Goal: Task Accomplishment & Management: Manage account settings

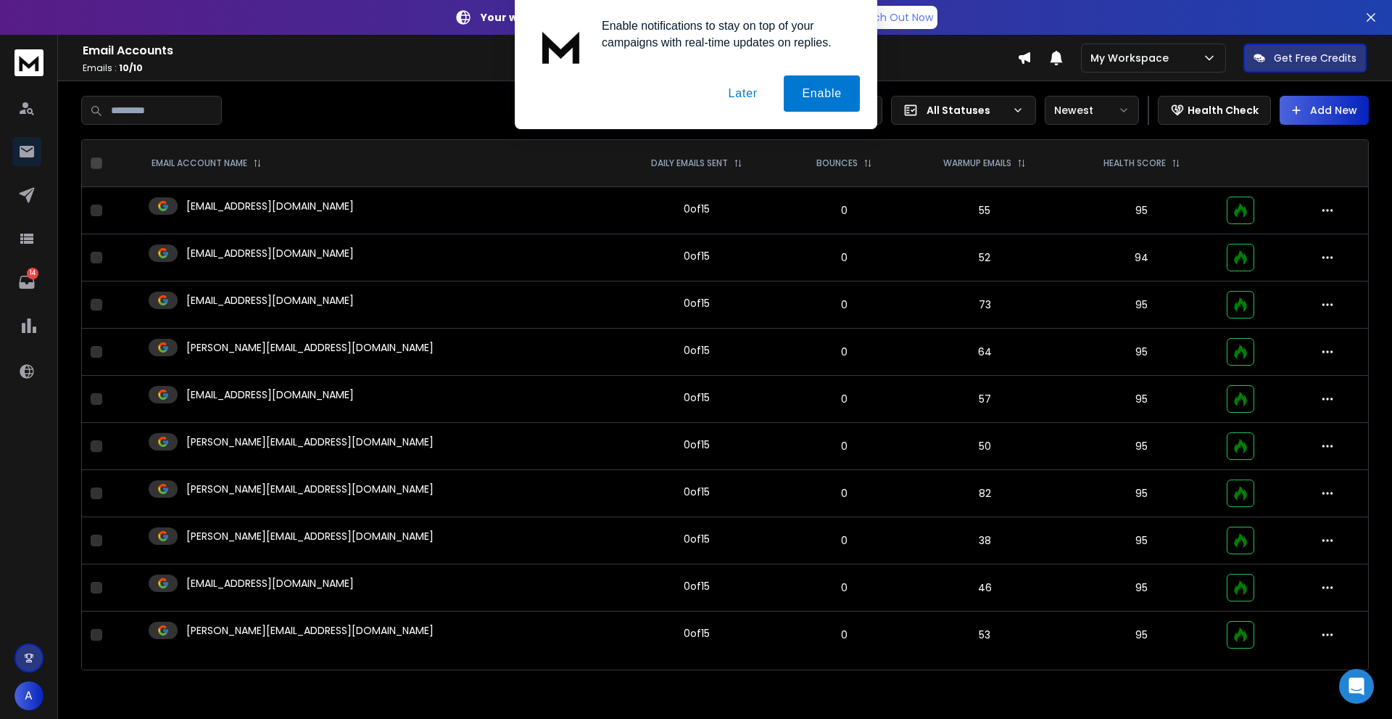
click at [741, 96] on button "Later" at bounding box center [742, 93] width 65 height 36
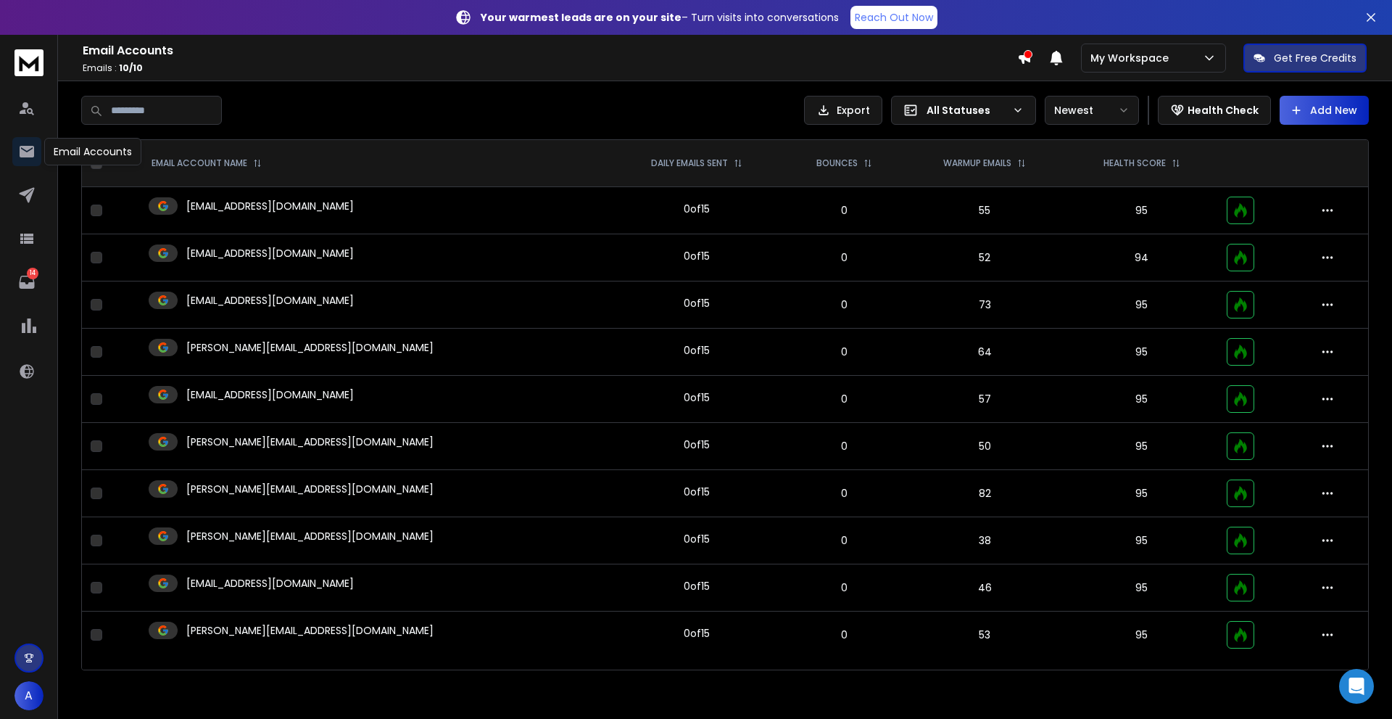
click at [25, 151] on icon at bounding box center [26, 151] width 17 height 17
click at [22, 149] on icon at bounding box center [26, 151] width 17 height 17
click at [31, 193] on icon at bounding box center [26, 194] width 15 height 15
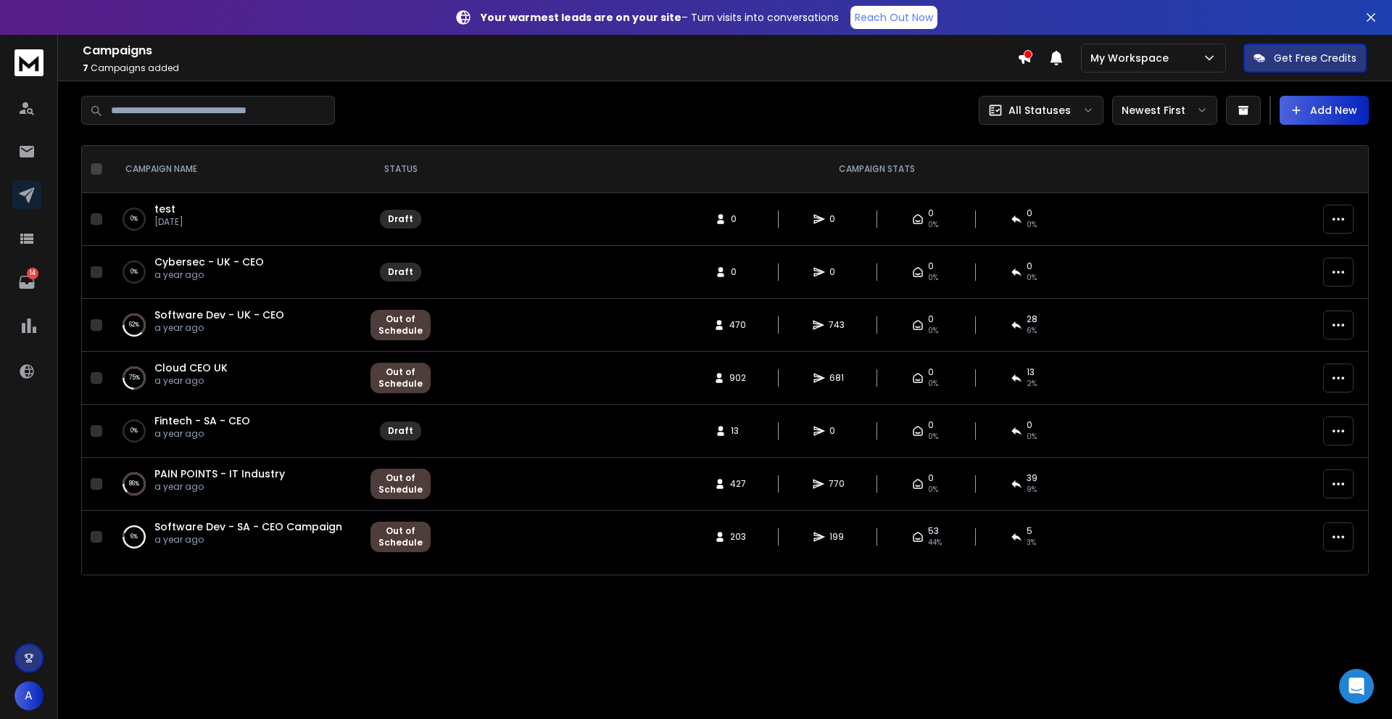
click at [1346, 265] on button "button" at bounding box center [1338, 271] width 30 height 29
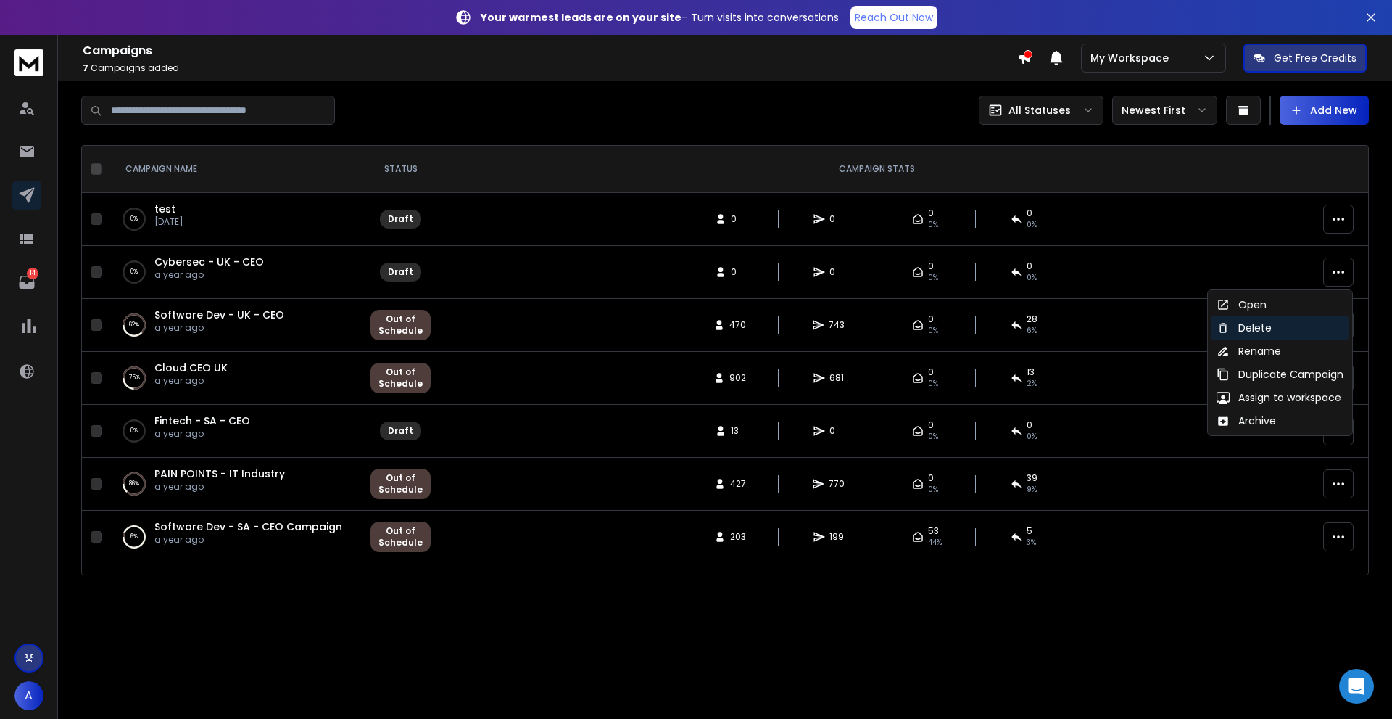
click at [1280, 326] on div "Delete" at bounding box center [1280, 327] width 138 height 23
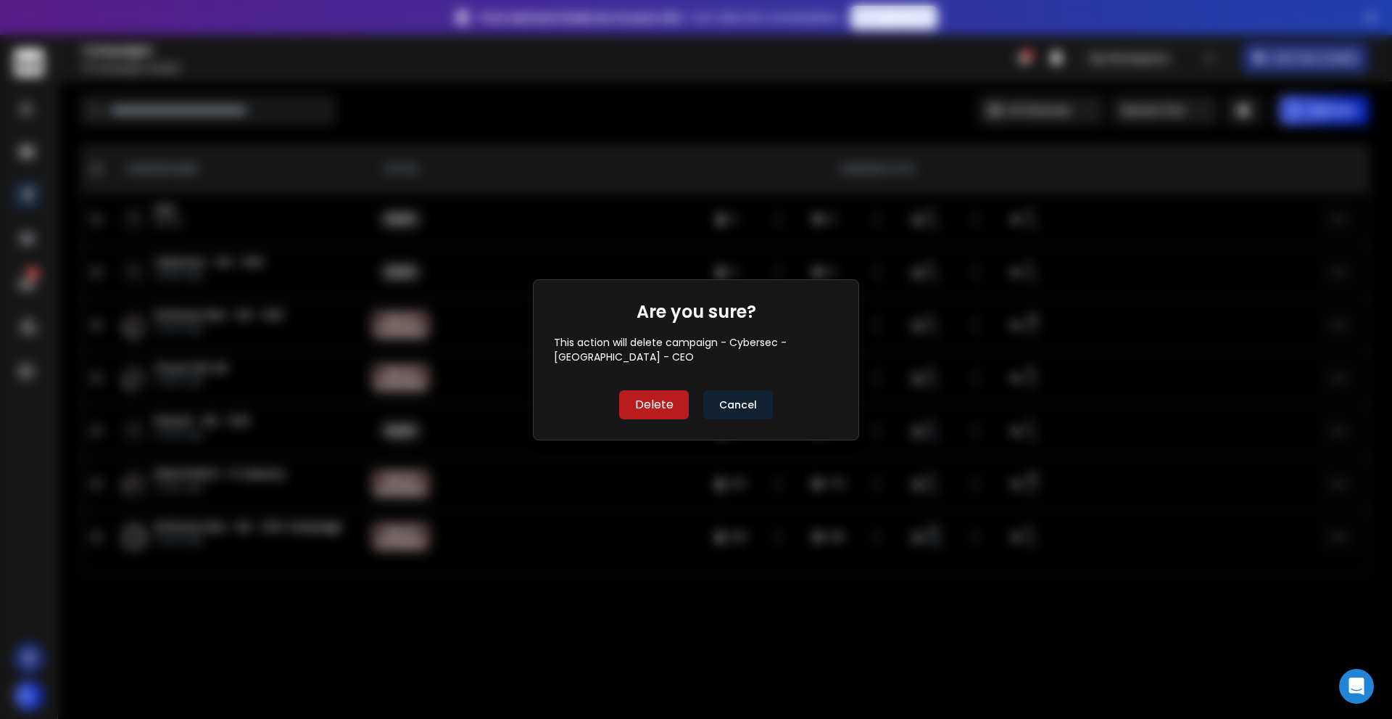
click at [650, 390] on button "Delete" at bounding box center [654, 404] width 70 height 29
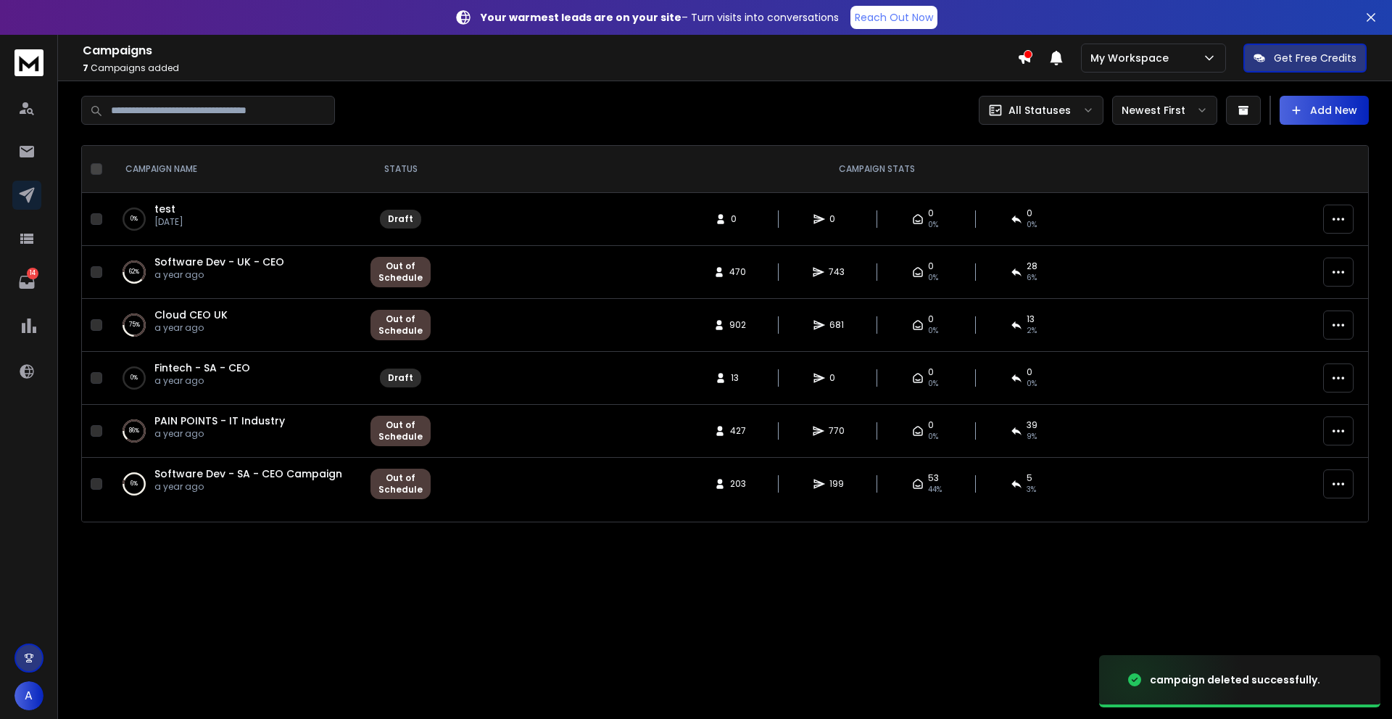
click at [1338, 217] on icon "button" at bounding box center [1338, 219] width 15 height 15
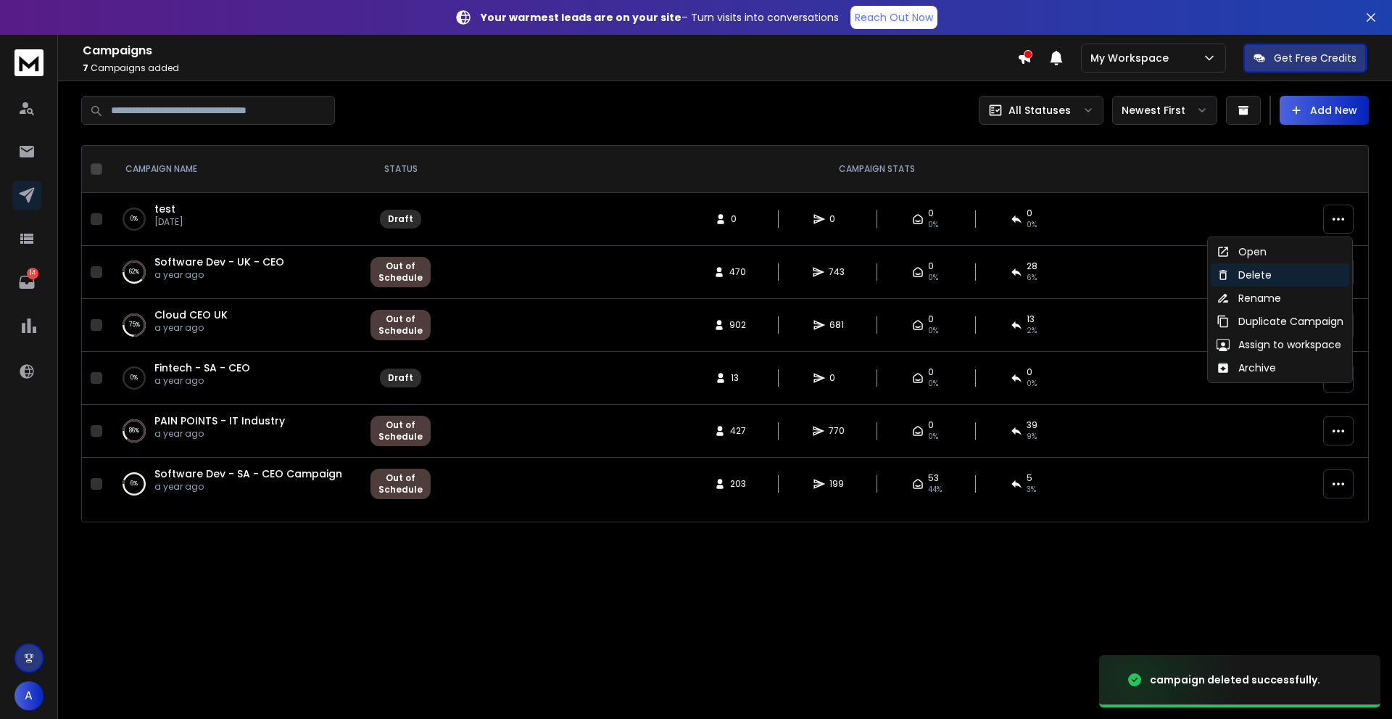
click at [1264, 272] on div "Delete" at bounding box center [1244, 275] width 55 height 15
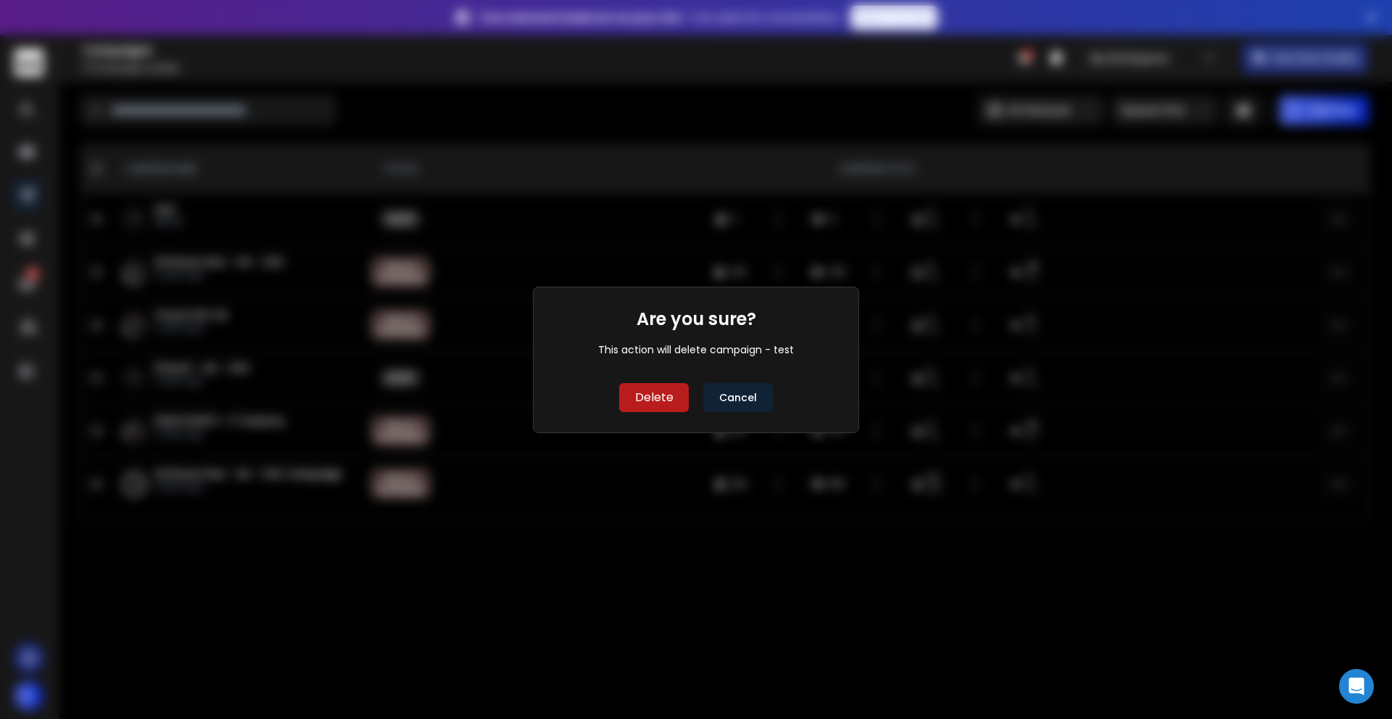
click at [666, 401] on button "Delete" at bounding box center [654, 397] width 70 height 29
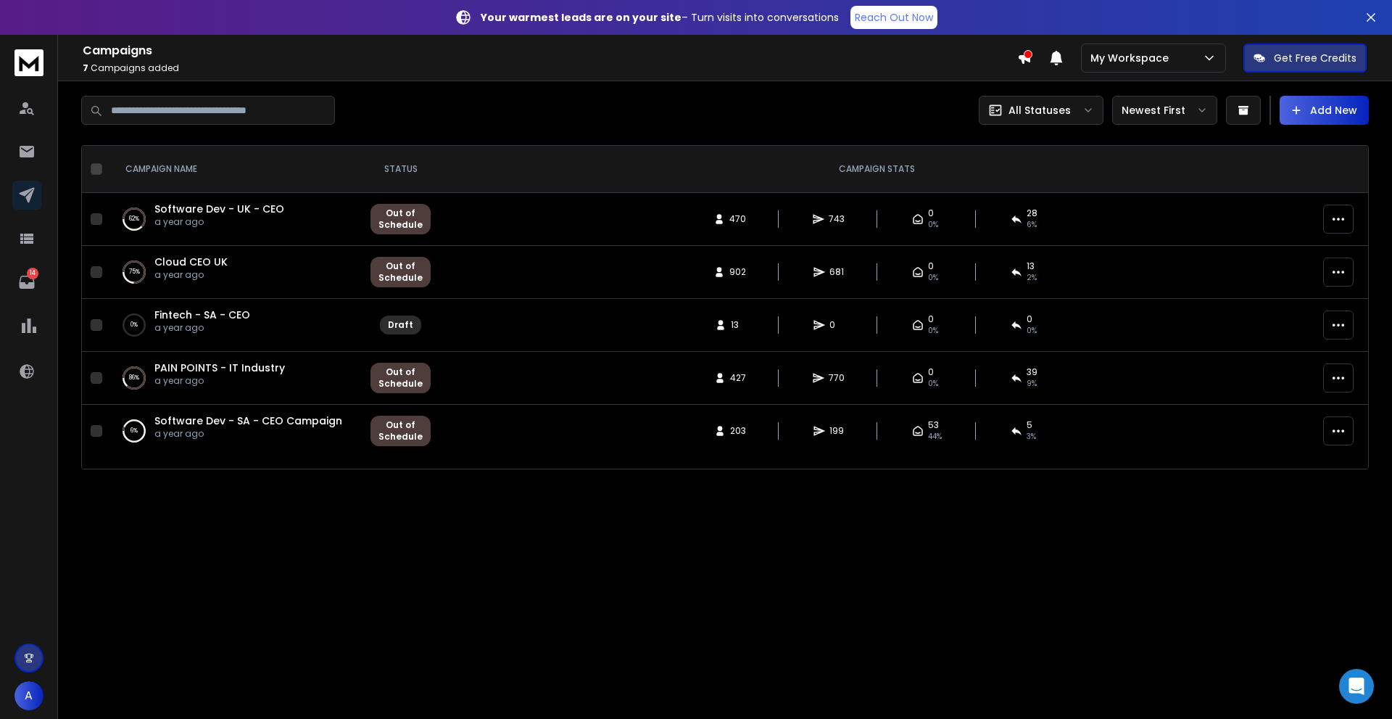
click at [1373, 17] on icon at bounding box center [1371, 17] width 13 height 13
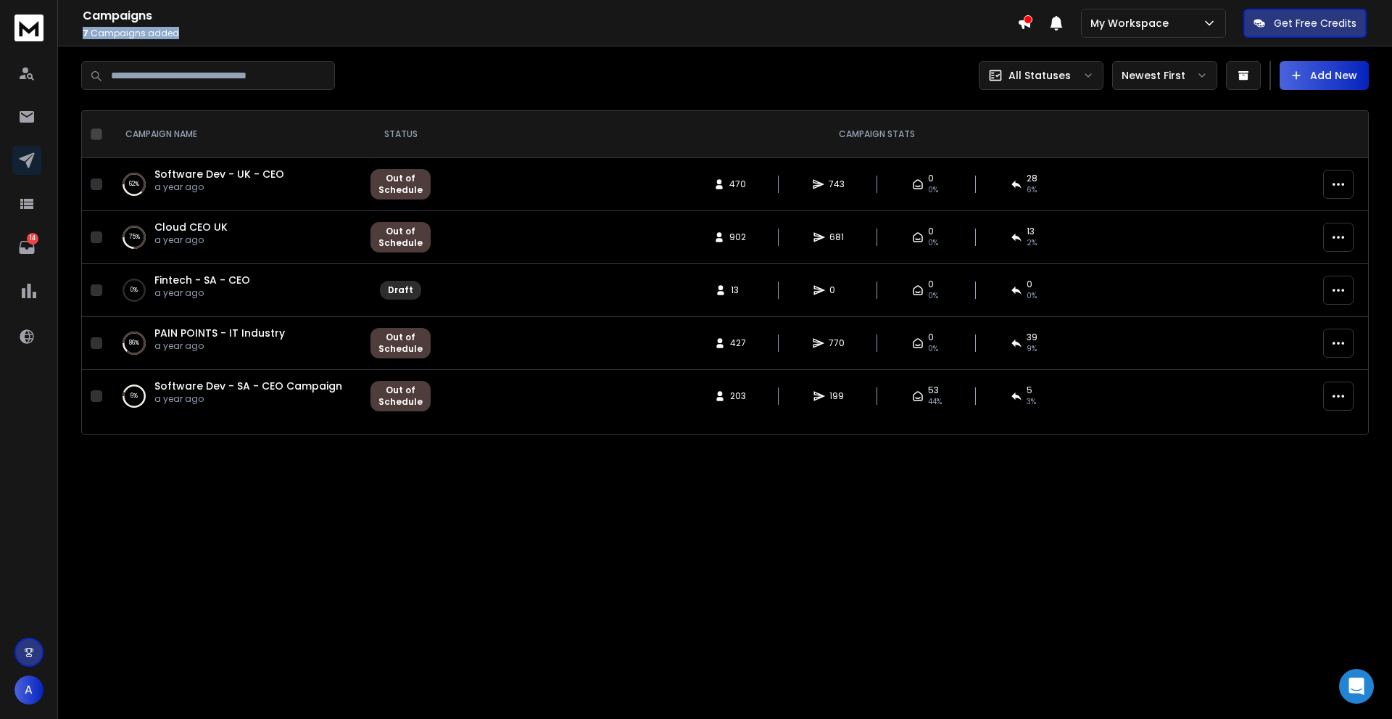
click at [1019, 17] on div "Campaigns 7 Campaigns added My Workspace Get Free Credits" at bounding box center [696, 23] width 1392 height 46
click at [1022, 18] on icon at bounding box center [1024, 23] width 15 height 15
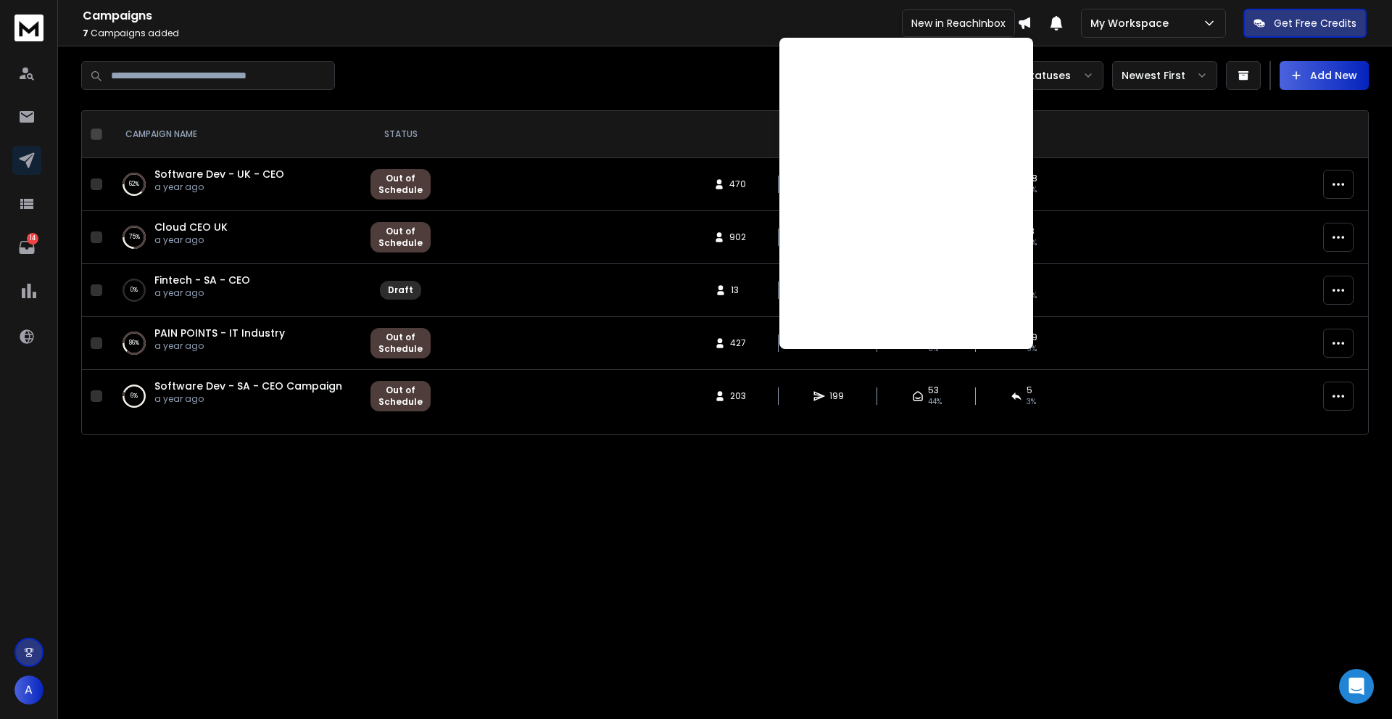
click at [943, 588] on div "Your warmest leads are on your site – Turn visits into conversations Reach Out …" at bounding box center [696, 359] width 1392 height 719
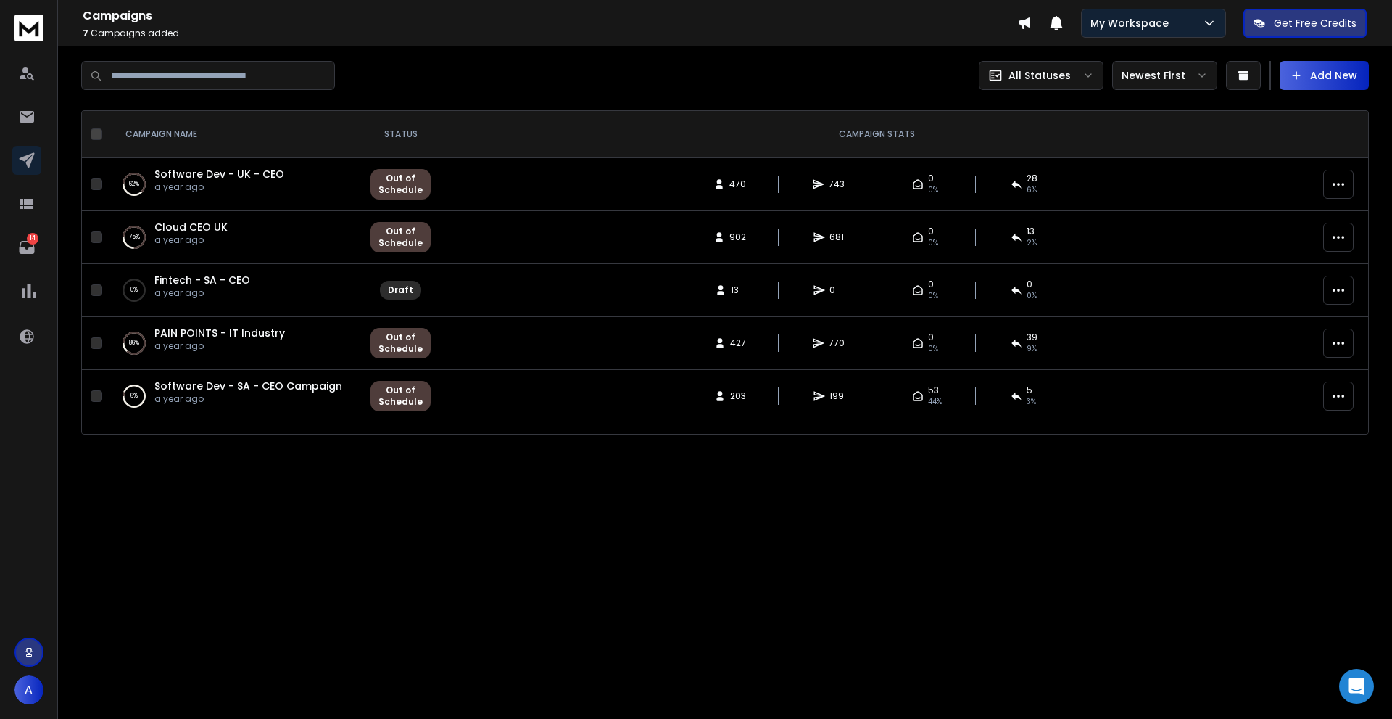
click at [1151, 26] on p "My Workspace" at bounding box center [1132, 23] width 84 height 15
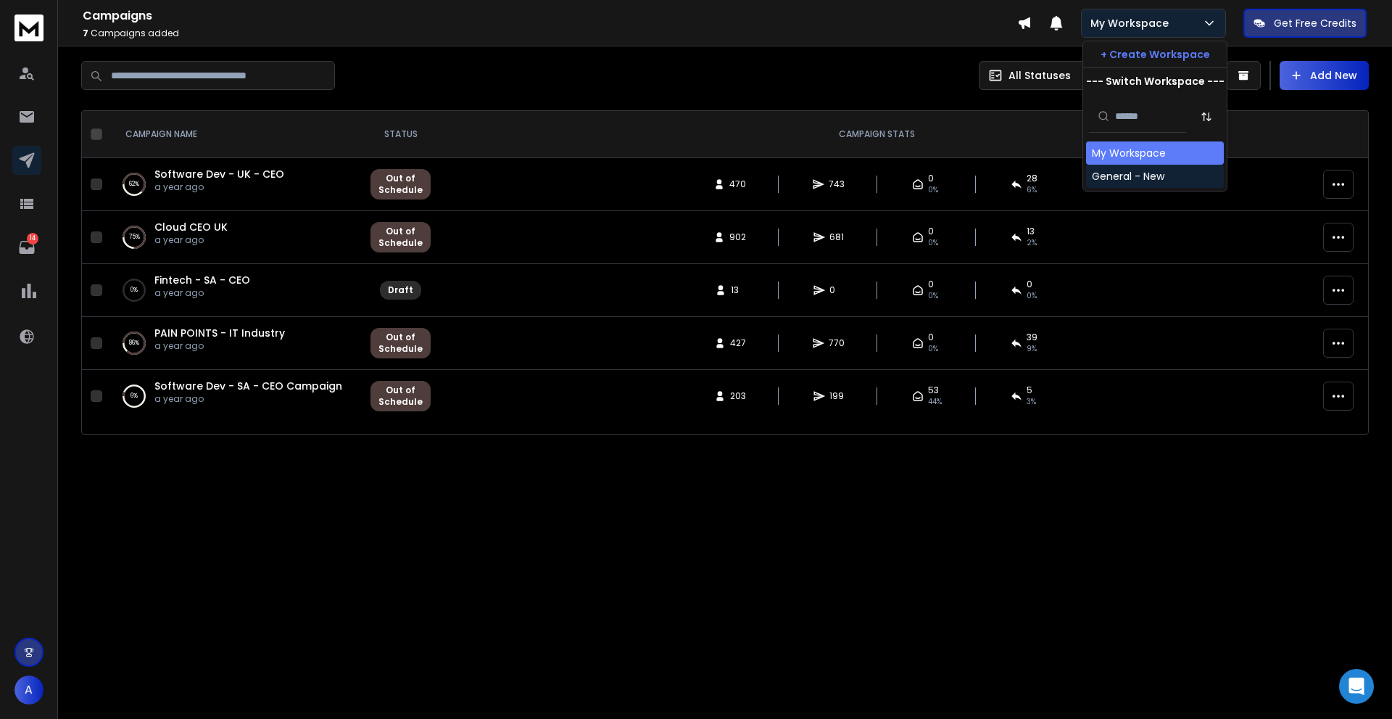
click at [1156, 24] on p "My Workspace" at bounding box center [1132, 23] width 84 height 15
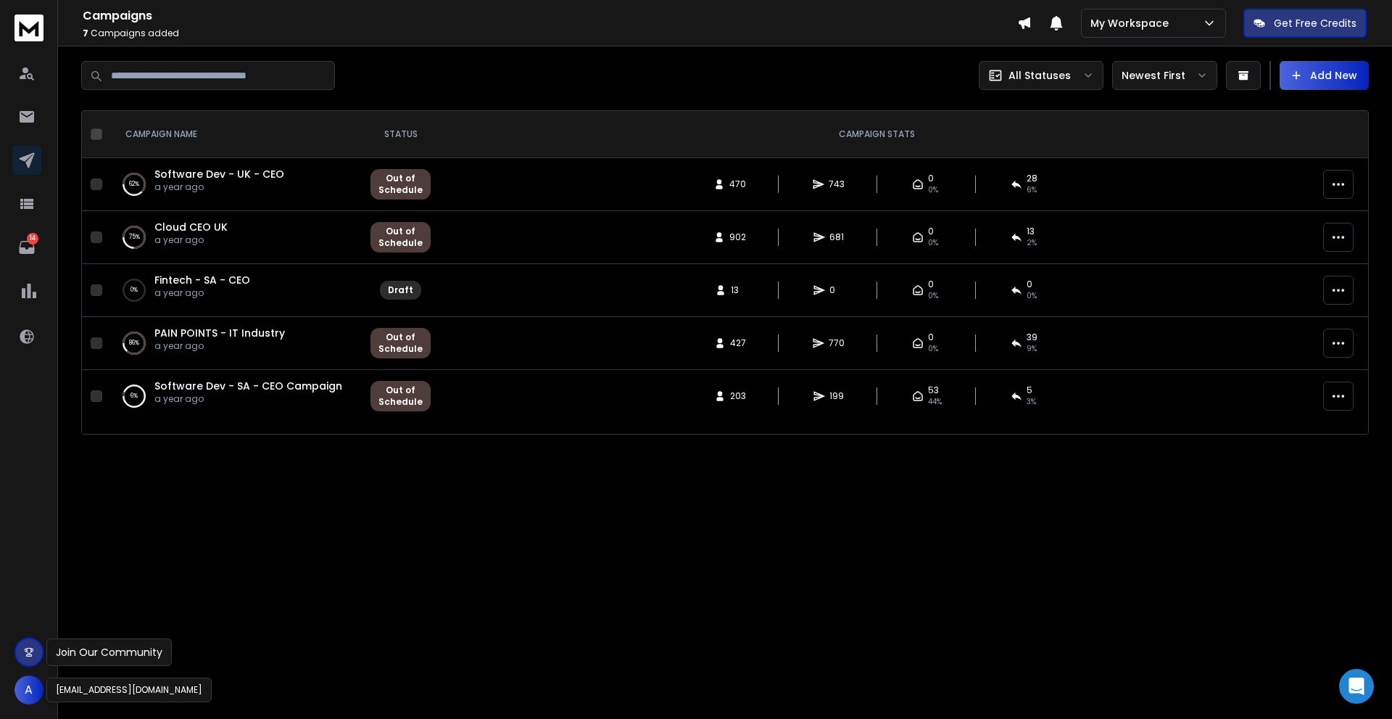
click at [40, 689] on span "A" at bounding box center [29, 689] width 29 height 29
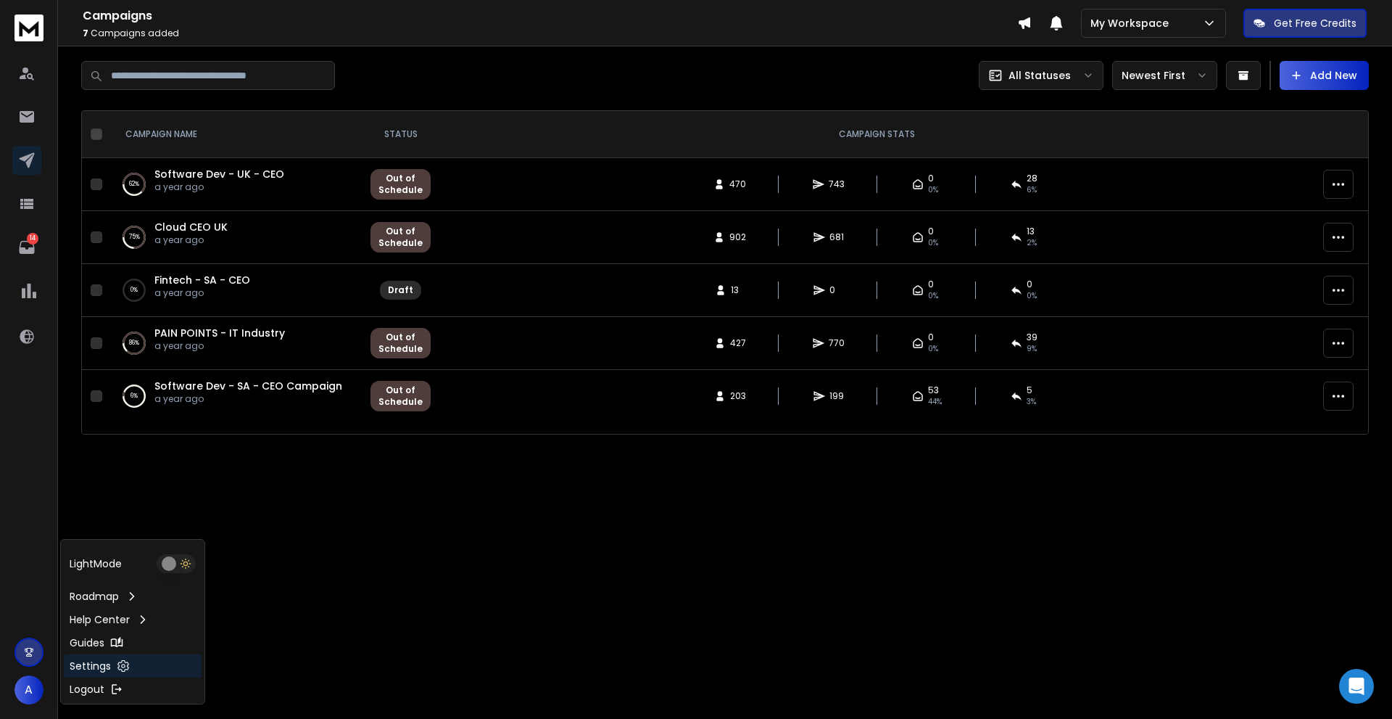
click at [109, 663] on p "Settings" at bounding box center [90, 665] width 41 height 15
